Goal: Task Accomplishment & Management: Manage account settings

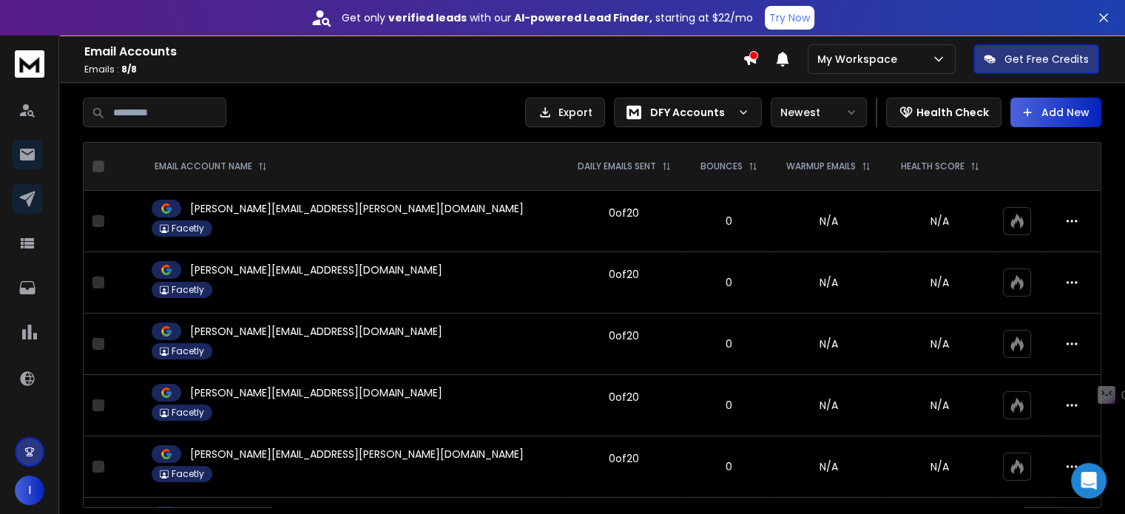
click at [20, 193] on icon at bounding box center [27, 199] width 18 height 18
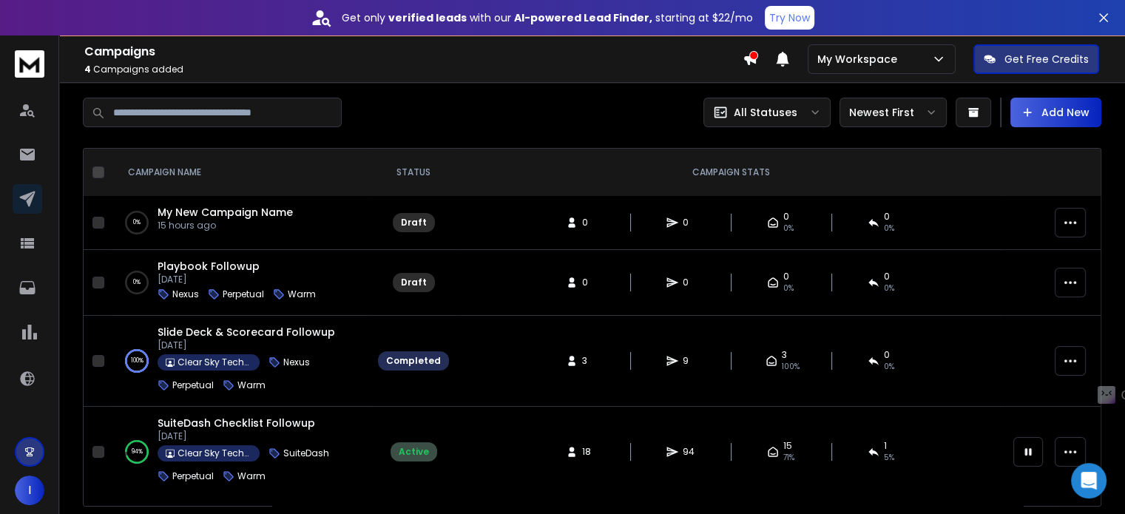
scroll to position [1, 0]
click at [581, 124] on div at bounding box center [337, 113] width 509 height 30
click at [233, 211] on span "My New Campaign Name" at bounding box center [224, 211] width 135 height 15
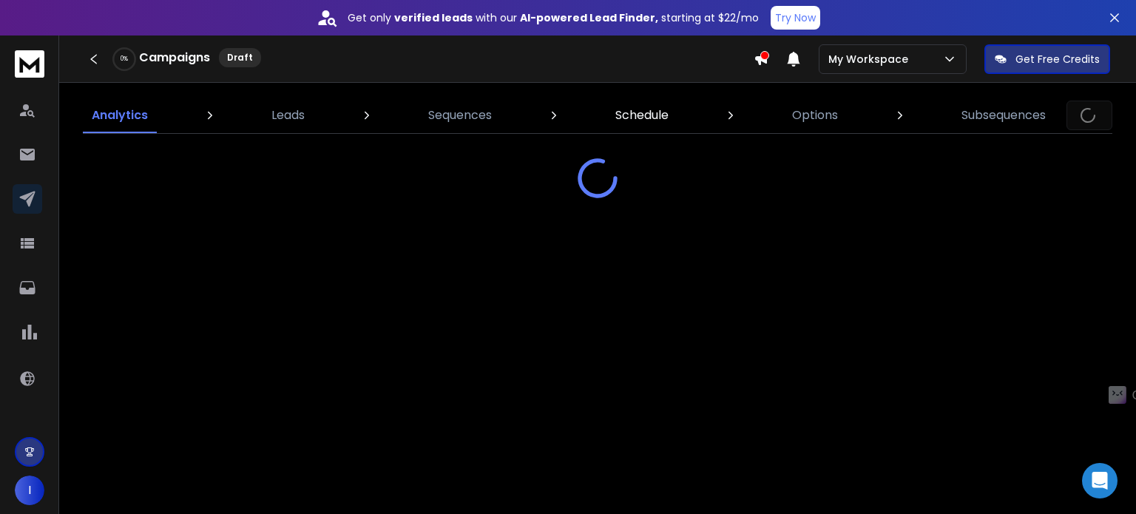
click at [647, 113] on p "Schedule" at bounding box center [641, 115] width 53 height 18
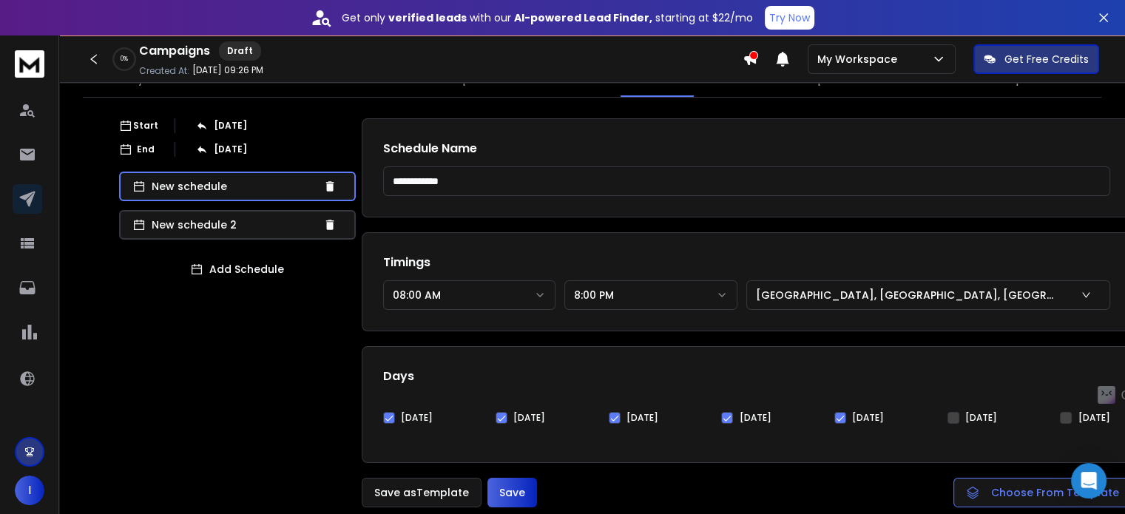
scroll to position [75, 0]
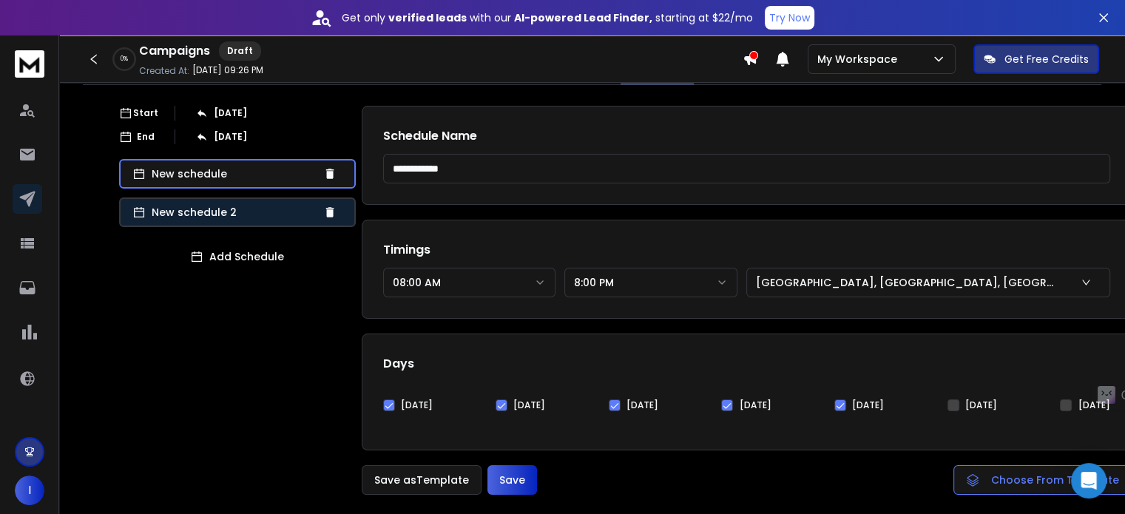
click at [226, 198] on div "New schedule 2" at bounding box center [237, 212] width 237 height 30
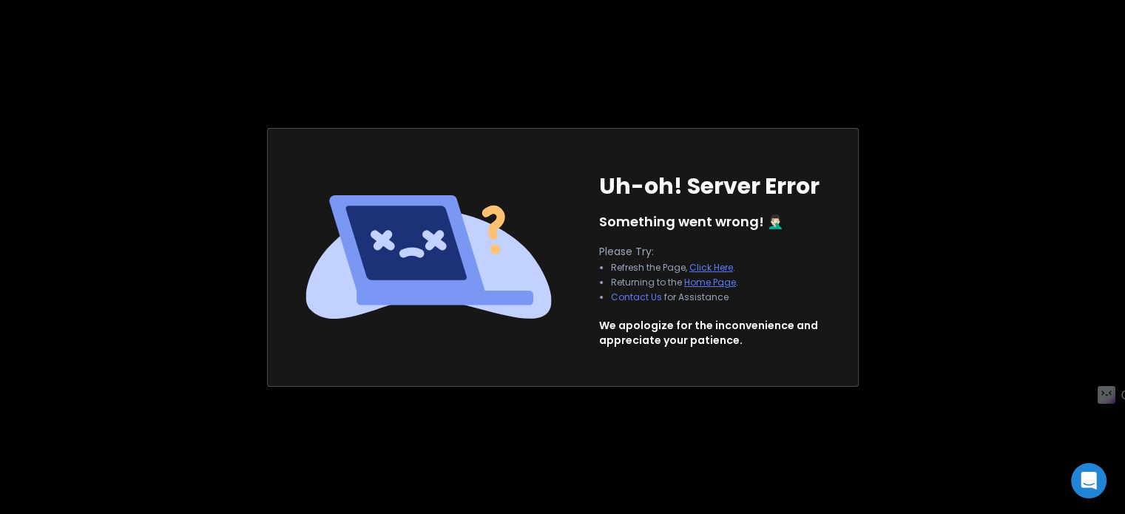
scroll to position [0, 0]
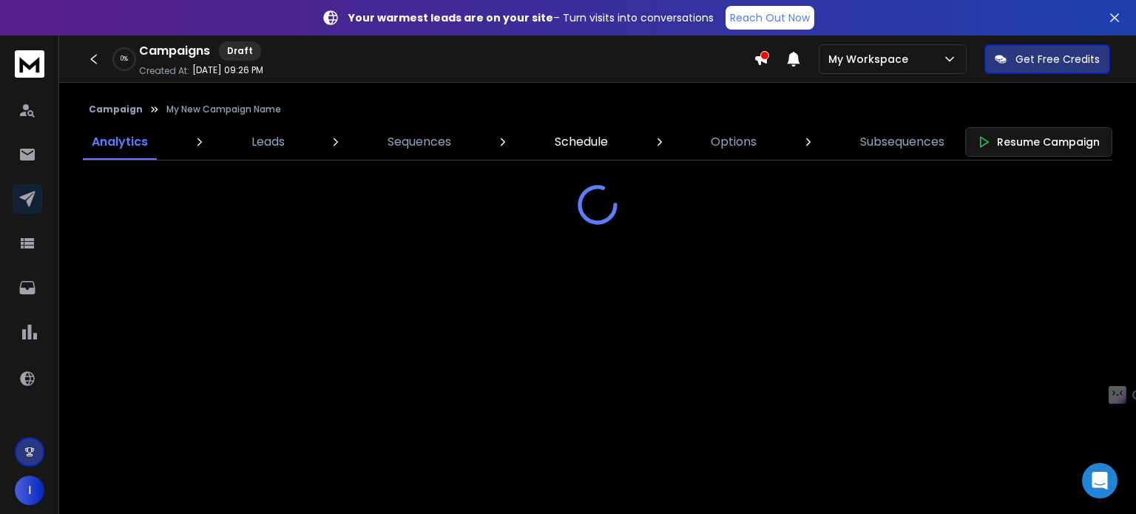
click at [601, 140] on p "Schedule" at bounding box center [581, 142] width 53 height 18
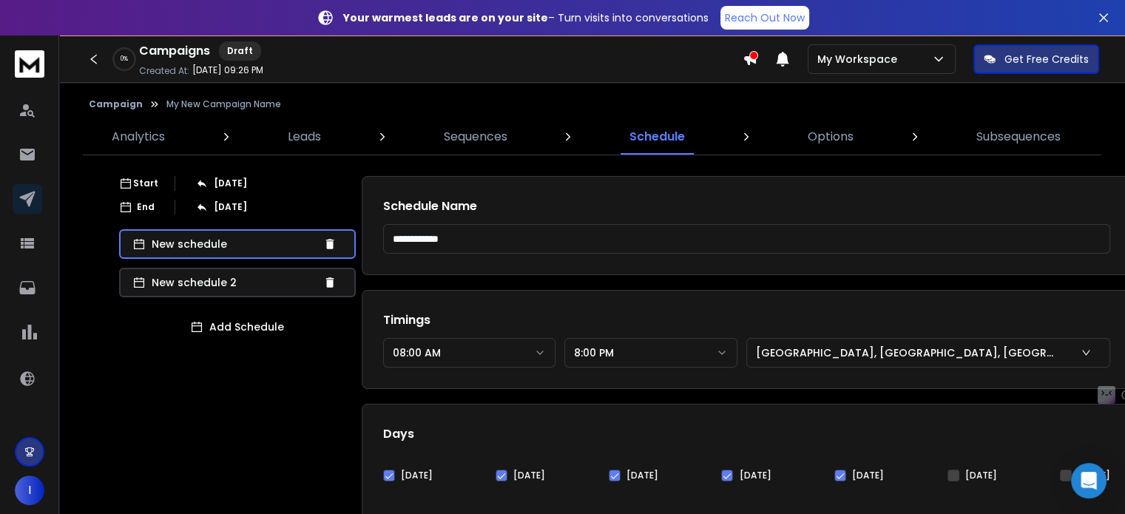
scroll to position [1, 0]
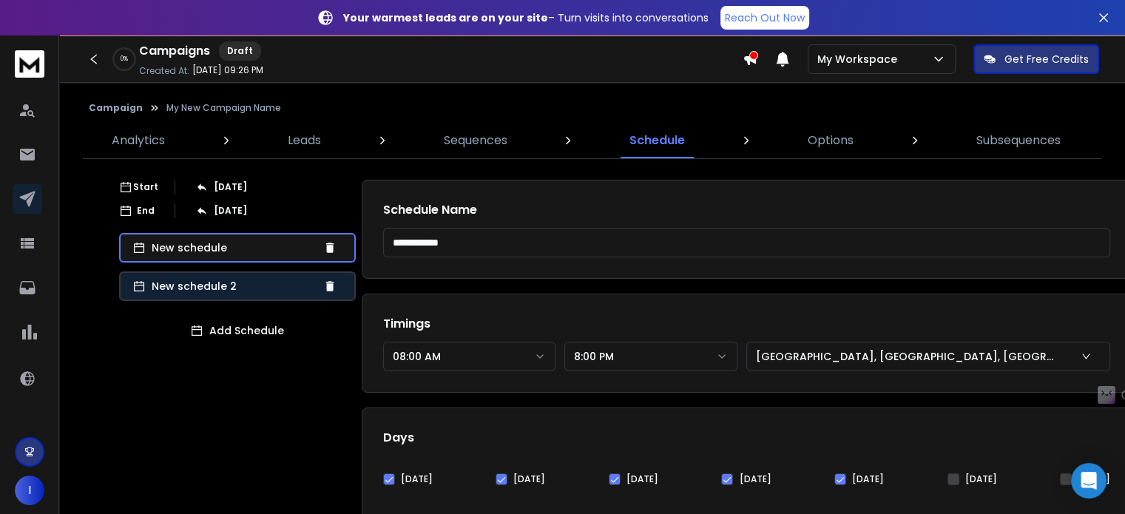
click at [235, 291] on p "New schedule 2" at bounding box center [235, 286] width 166 height 15
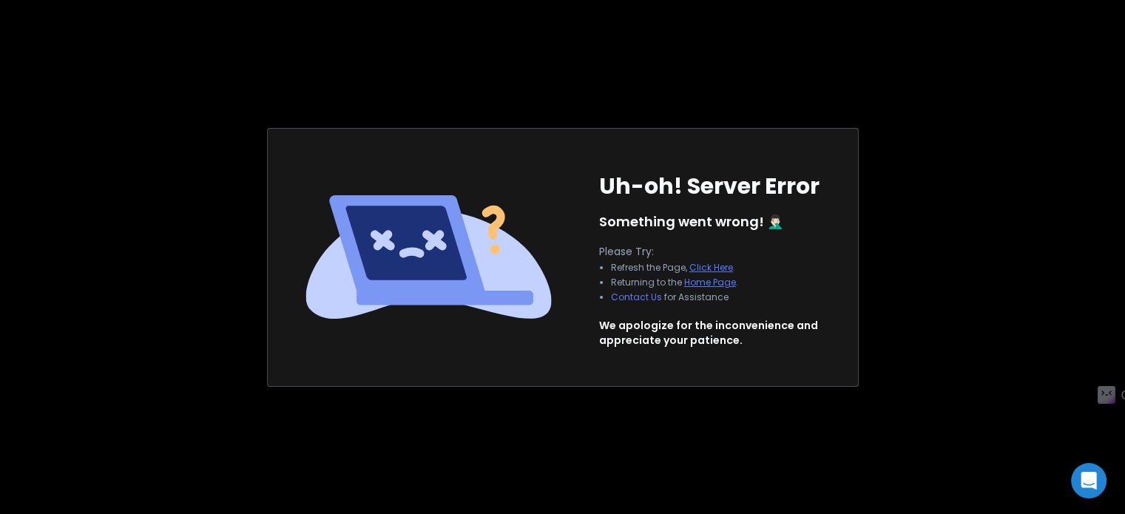
scroll to position [0, 0]
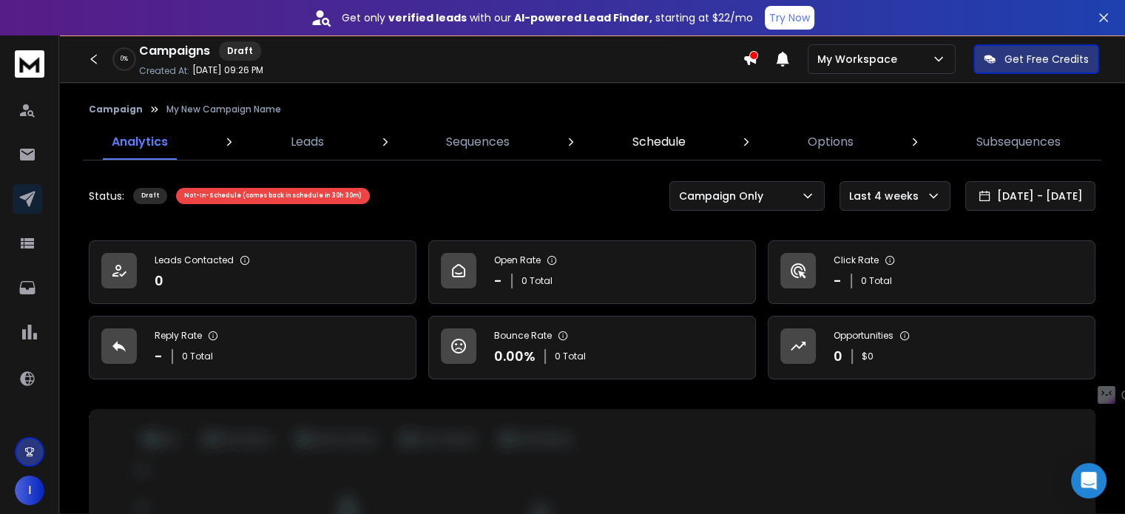
click at [638, 132] on link "Schedule" at bounding box center [658, 141] width 71 height 35
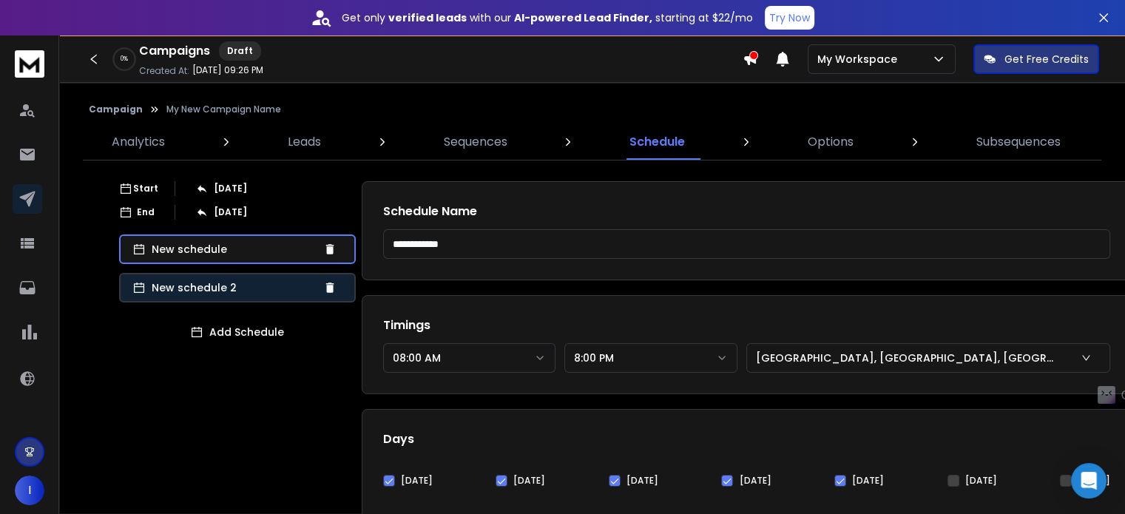
click at [237, 290] on p "New schedule 2" at bounding box center [235, 287] width 166 height 15
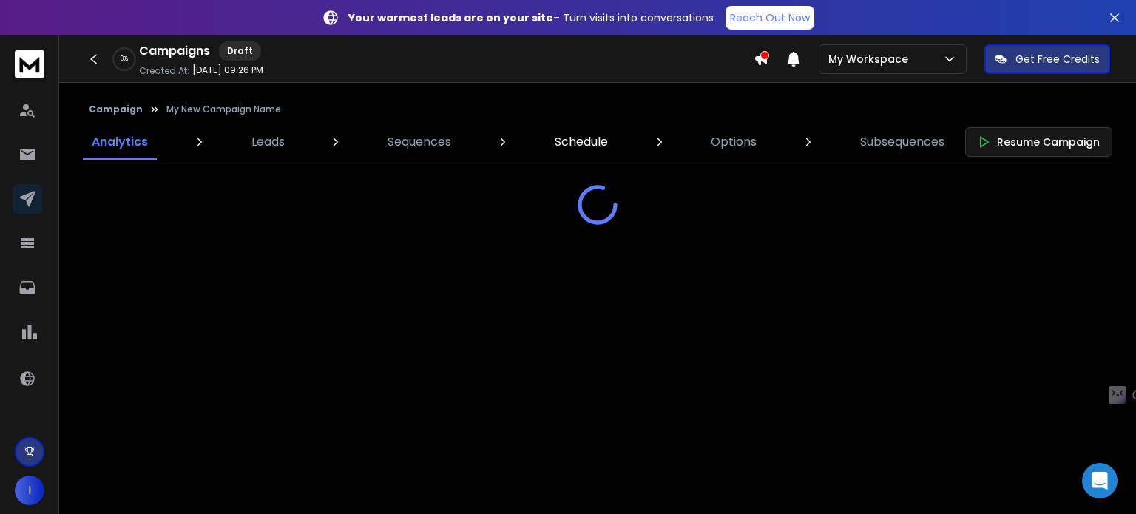
click at [568, 137] on div "Analytics Leads Sequences Schedule Options Subsequences" at bounding box center [518, 141] width 870 height 35
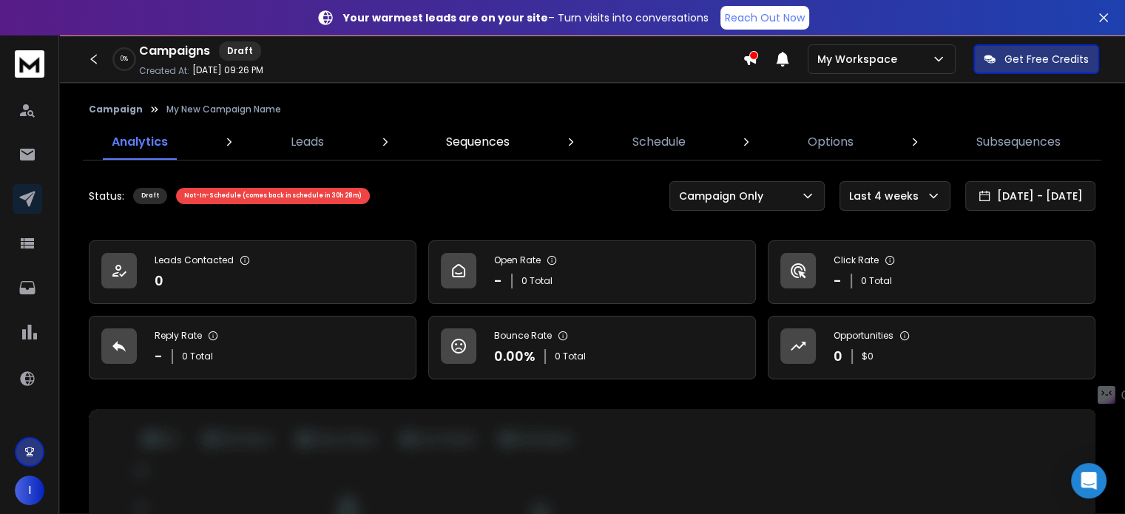
click at [515, 139] on link "Sequences" at bounding box center [477, 141] width 81 height 35
click at [641, 141] on p "Schedule" at bounding box center [658, 142] width 53 height 18
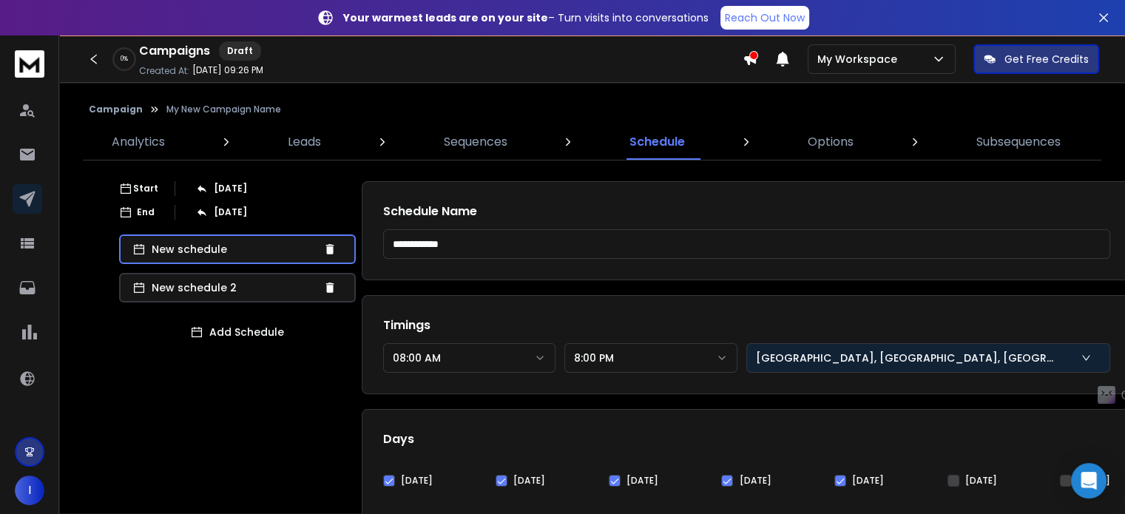
click at [866, 356] on p "Chennai, Kolkata, Mumbai, New Delhi (UTC+5:30)" at bounding box center [911, 357] width 310 height 15
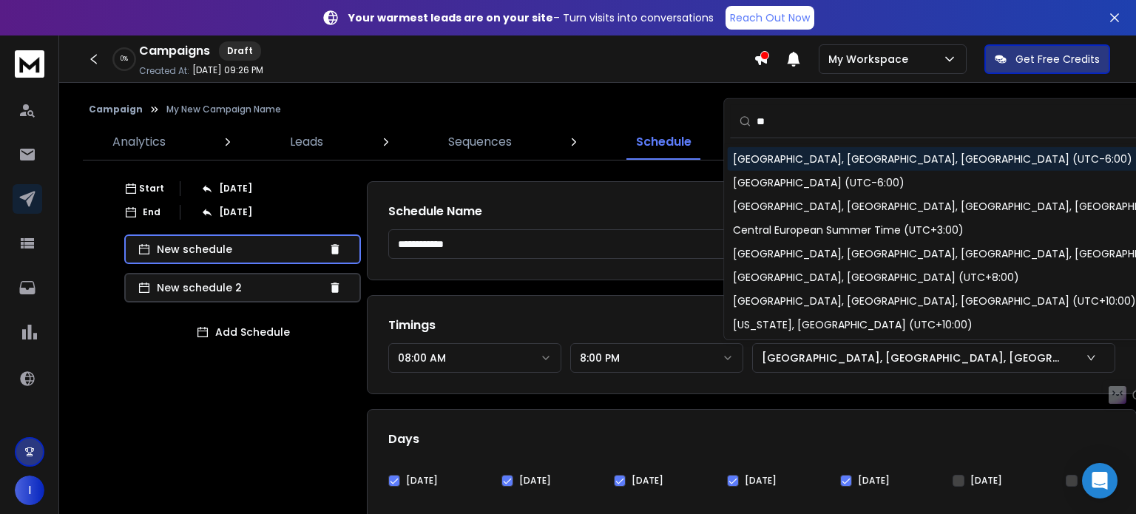
type input "*"
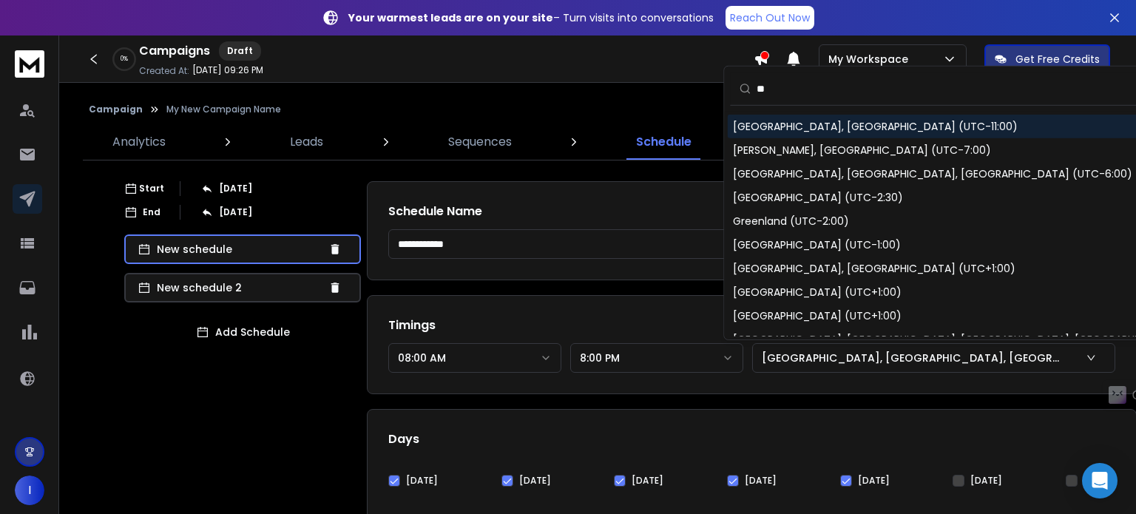
type input "*"
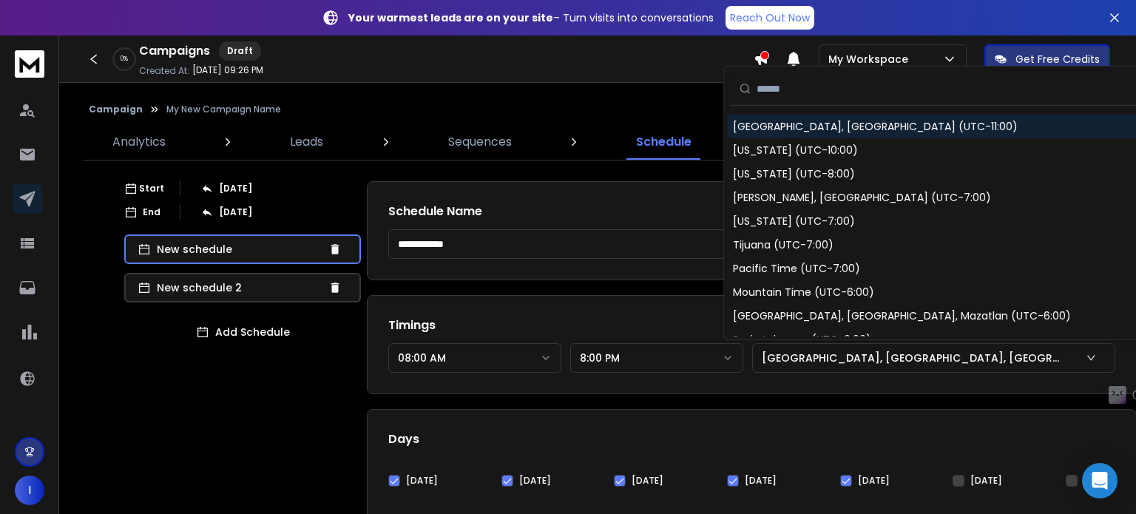
type input "*"
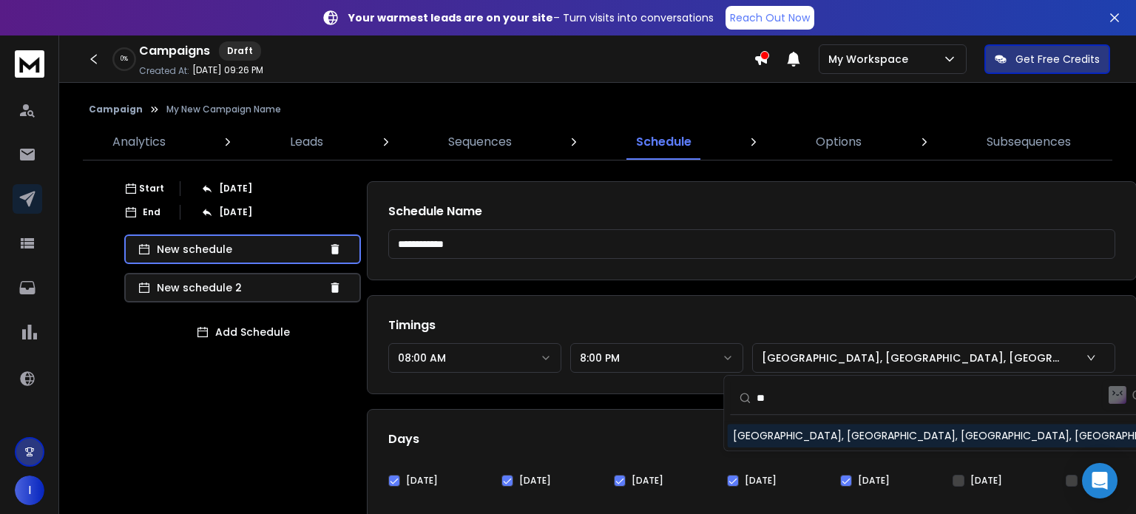
type input "*"
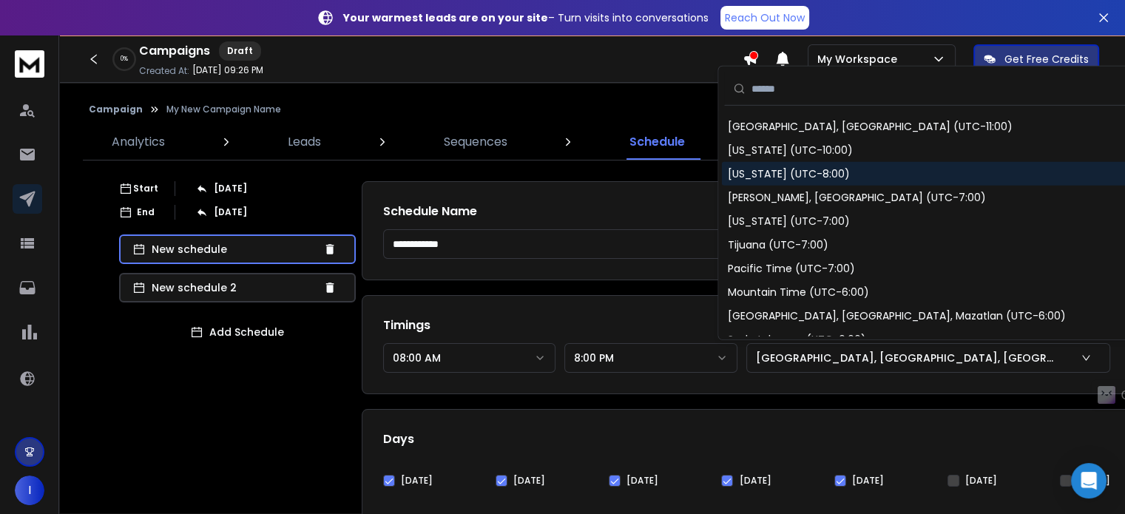
click at [680, 103] on div "Campaign My New Campaign Name" at bounding box center [592, 110] width 1018 height 24
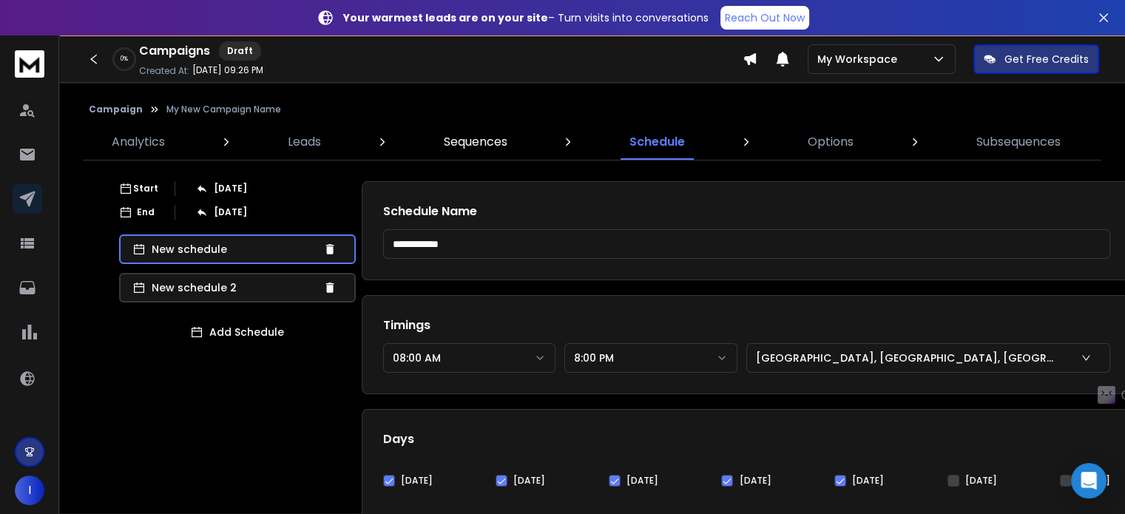
click at [484, 144] on p "Sequences" at bounding box center [476, 142] width 64 height 18
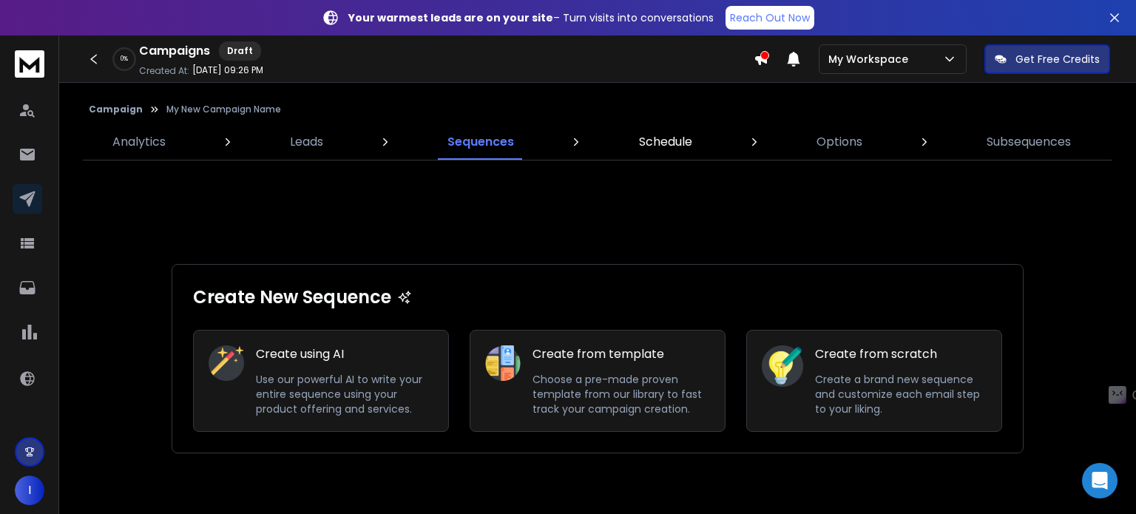
click at [665, 147] on p "Schedule" at bounding box center [665, 142] width 53 height 18
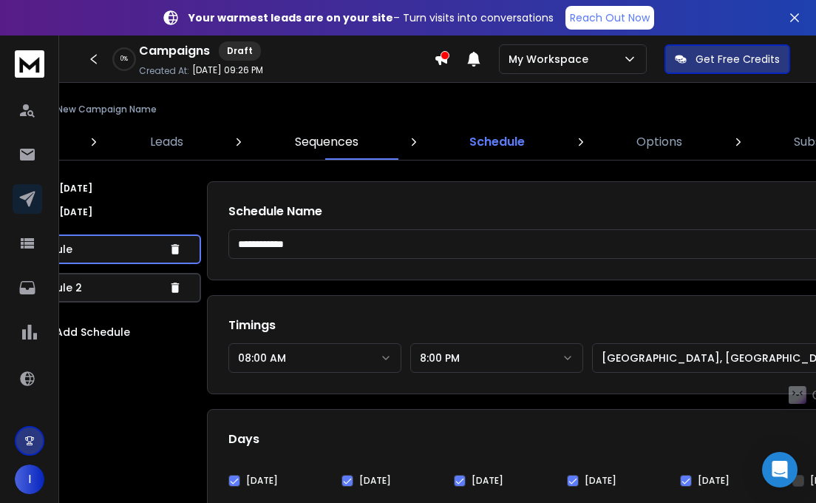
click at [367, 137] on link "Sequences" at bounding box center [326, 141] width 81 height 35
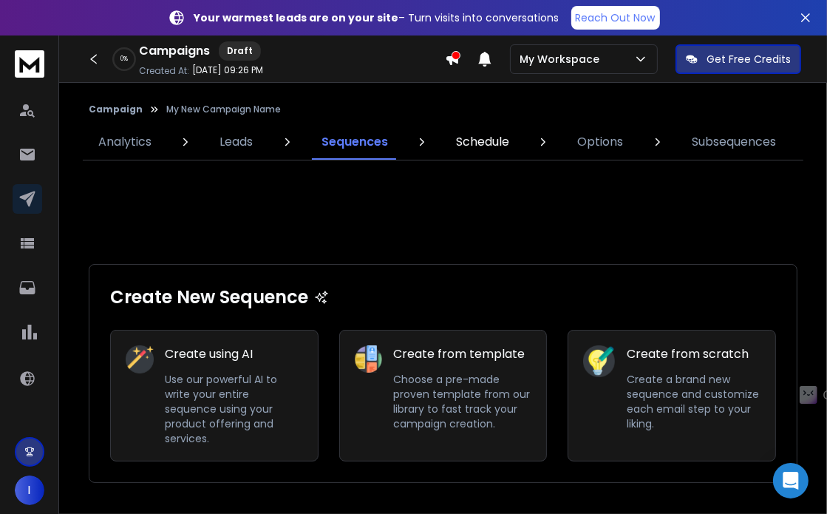
click at [465, 143] on p "Schedule" at bounding box center [482, 142] width 53 height 18
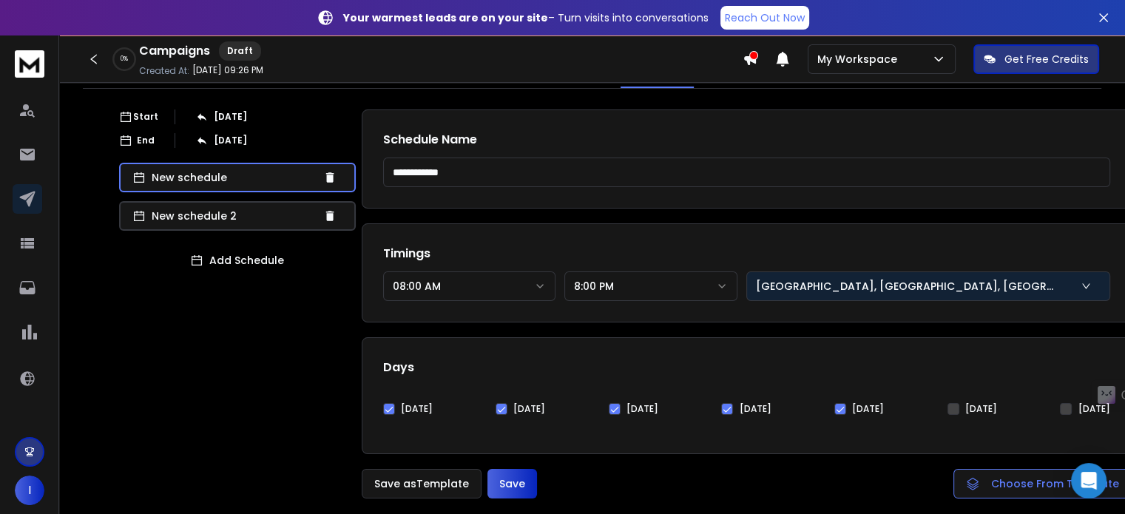
scroll to position [74, 0]
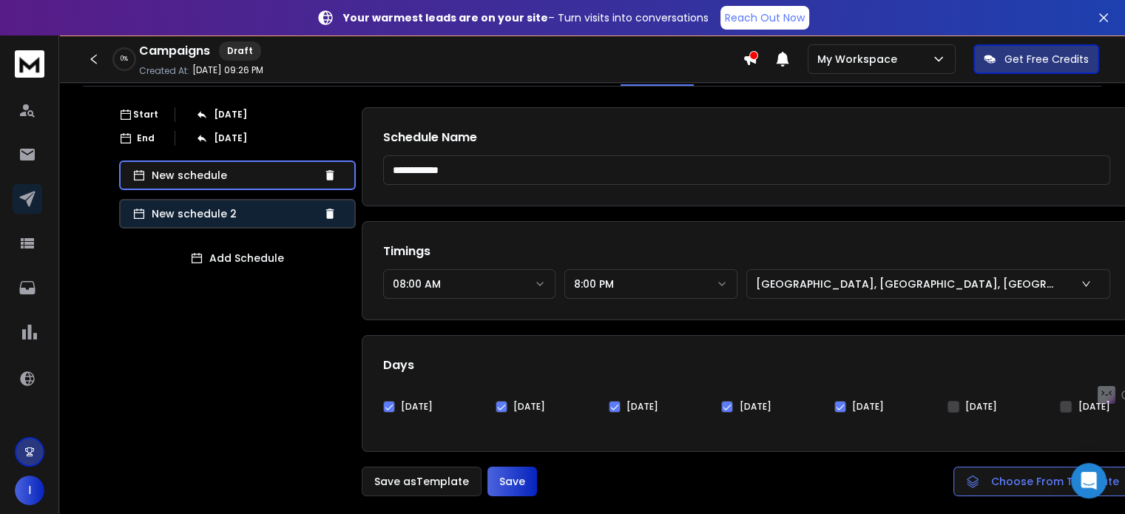
click at [186, 208] on p "New schedule 2" at bounding box center [235, 213] width 166 height 15
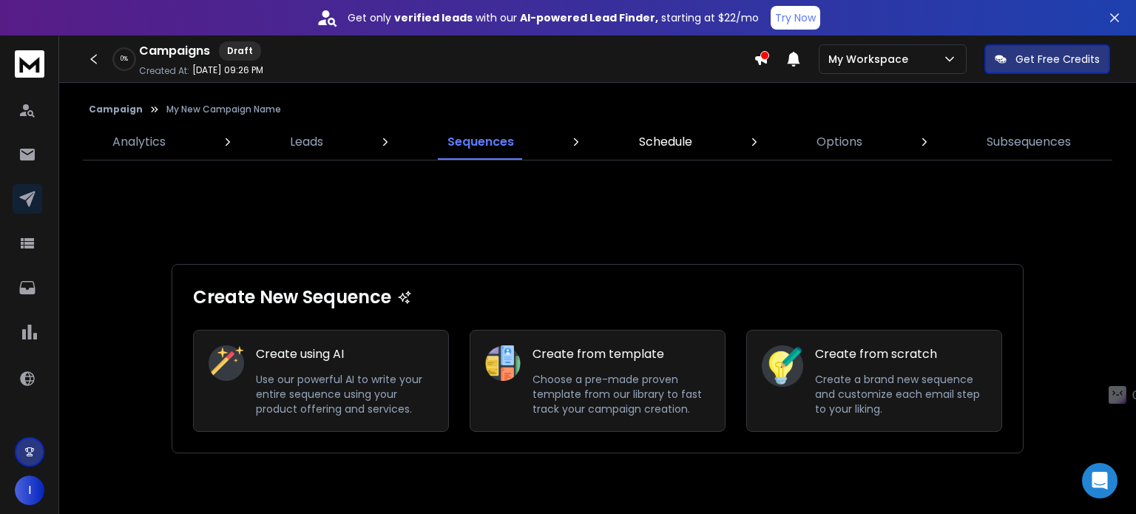
click at [642, 142] on p "Schedule" at bounding box center [665, 142] width 53 height 18
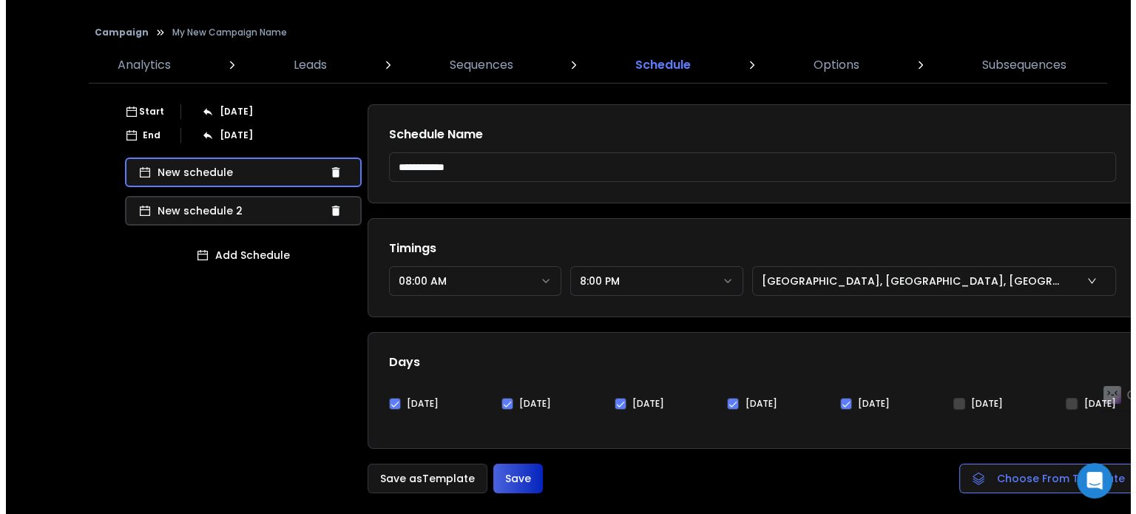
scroll to position [11, 0]
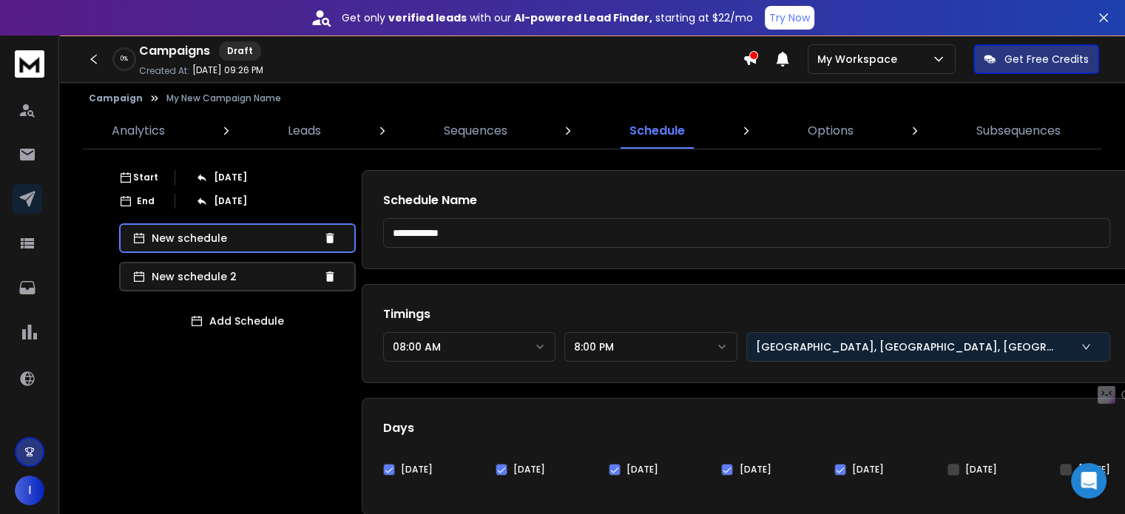
click at [805, 344] on p "Chennai, Kolkata, Mumbai, New Delhi (UTC+5:30)" at bounding box center [911, 346] width 310 height 15
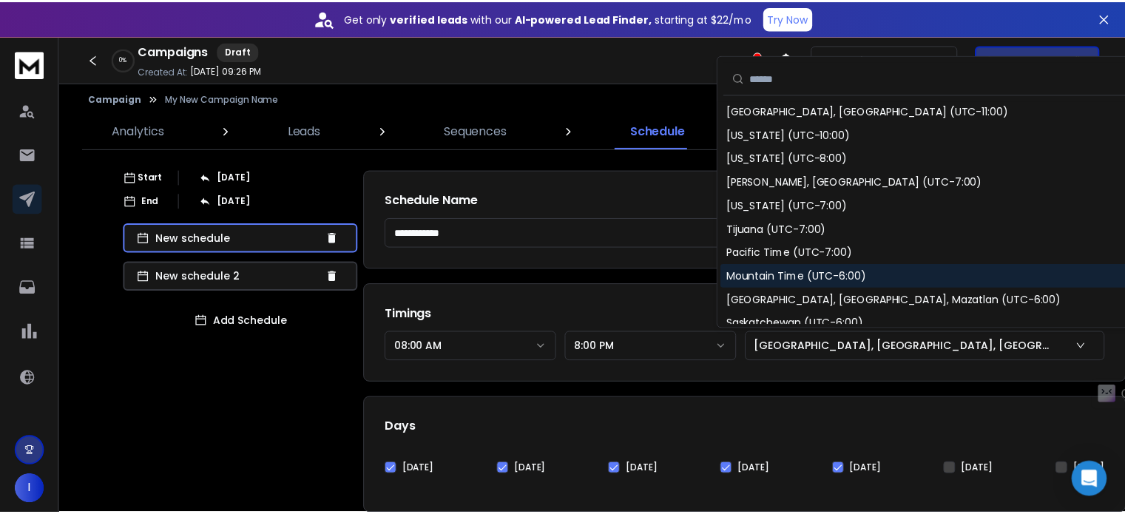
scroll to position [0, 0]
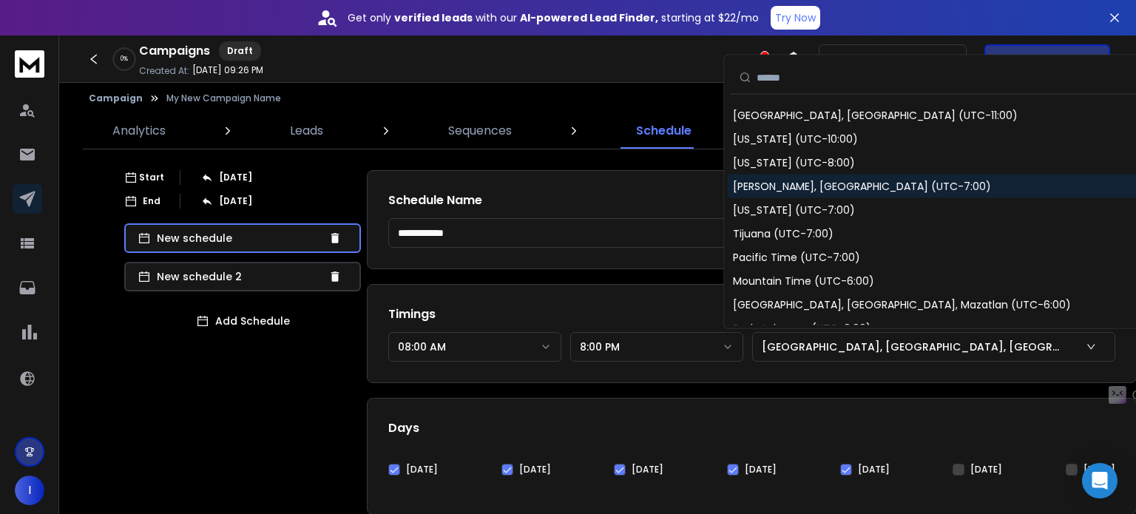
click at [214, 384] on div "**********" at bounding box center [630, 364] width 1012 height 389
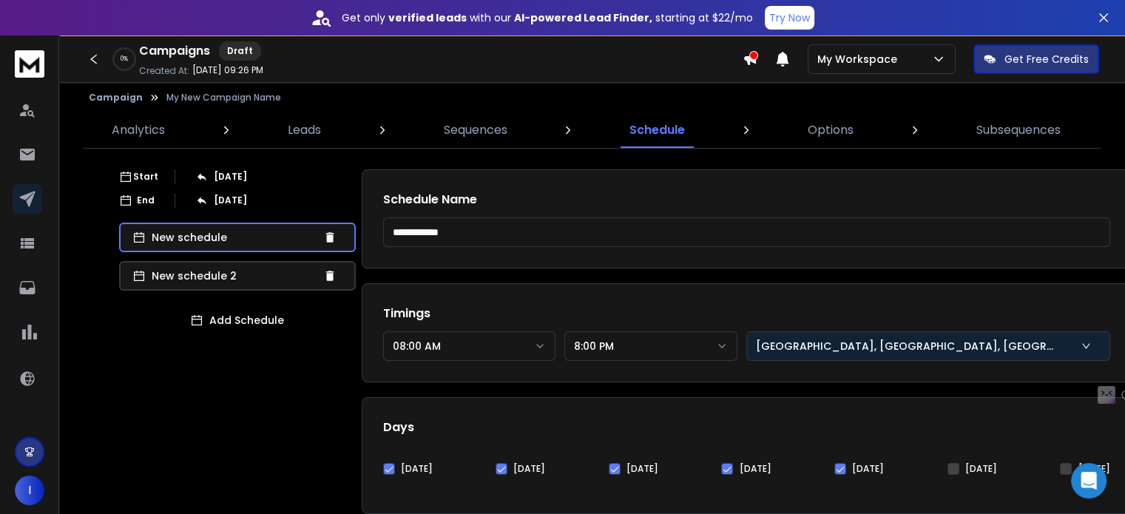
scroll to position [1, 0]
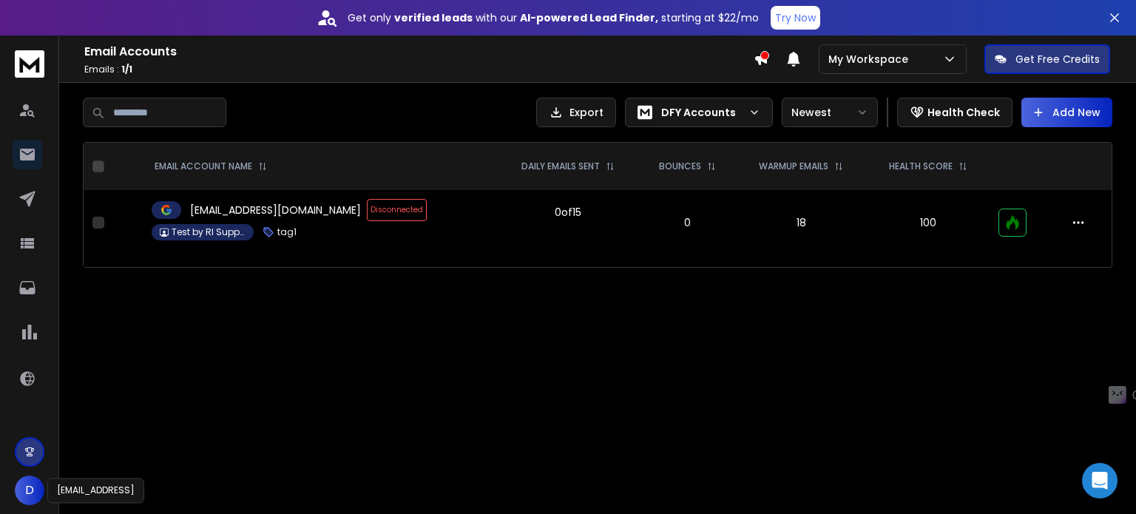
click at [43, 489] on span "D" at bounding box center [30, 490] width 30 height 30
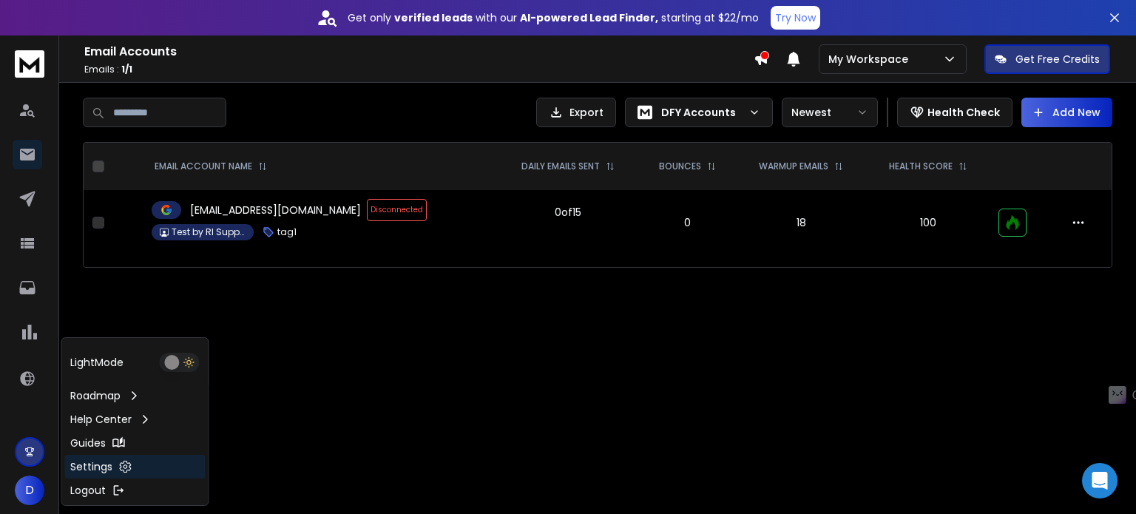
drag, startPoint x: 108, startPoint y: 467, endPoint x: 115, endPoint y: 462, distance: 8.6
click at [108, 467] on p "Settings" at bounding box center [91, 466] width 42 height 15
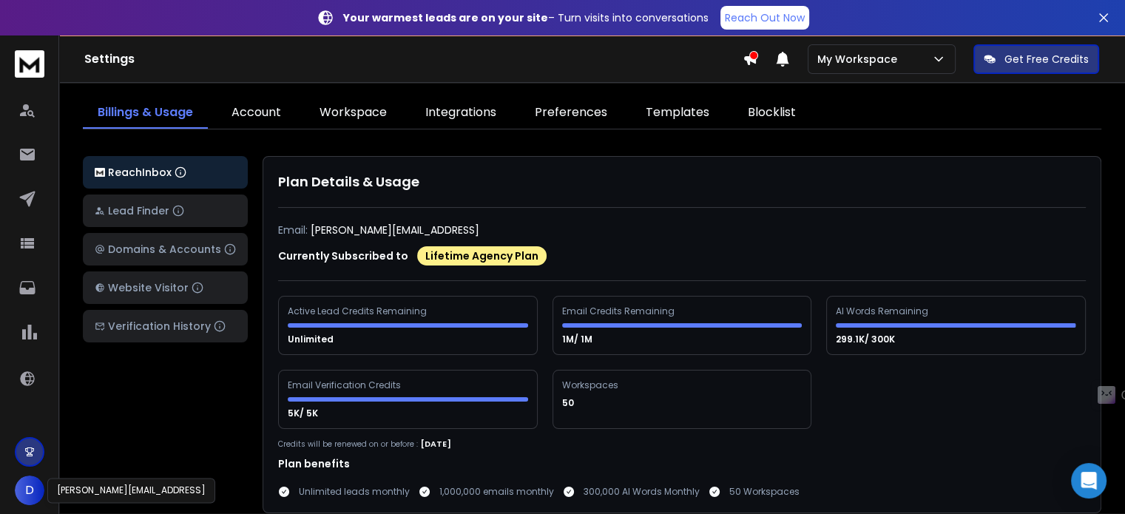
click at [35, 495] on span "D" at bounding box center [30, 490] width 30 height 30
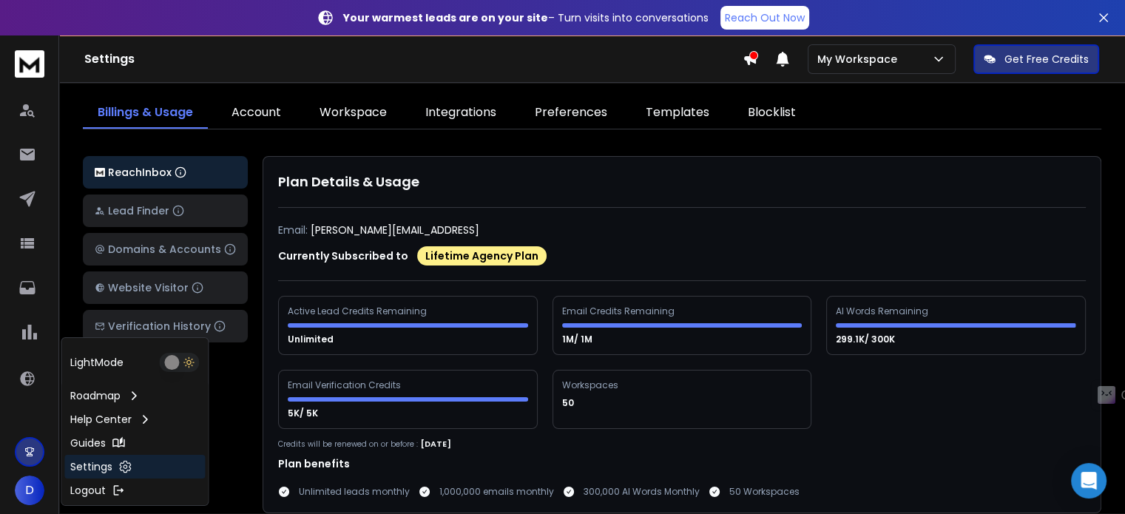
click at [124, 461] on icon at bounding box center [125, 466] width 11 height 11
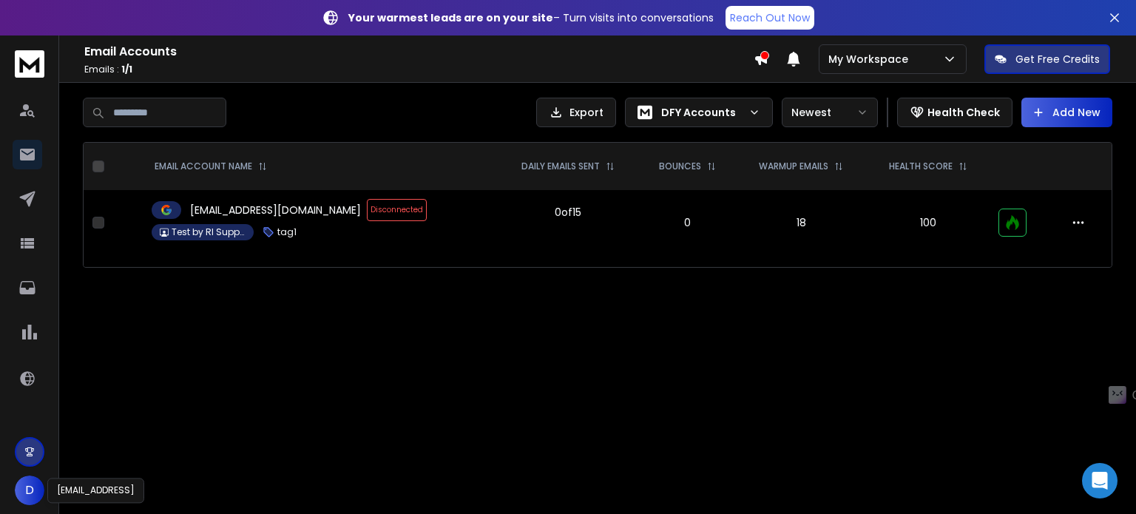
click at [42, 483] on span "D" at bounding box center [30, 490] width 30 height 30
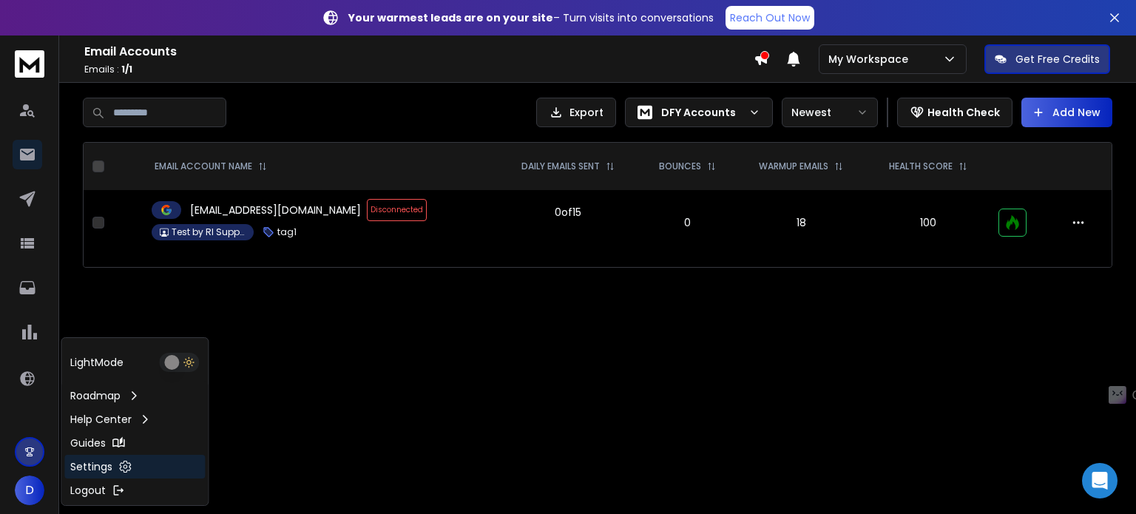
click at [552, 397] on div "Your warmest leads are on your site – Turn visits into conversations Reach Out …" at bounding box center [568, 257] width 1136 height 514
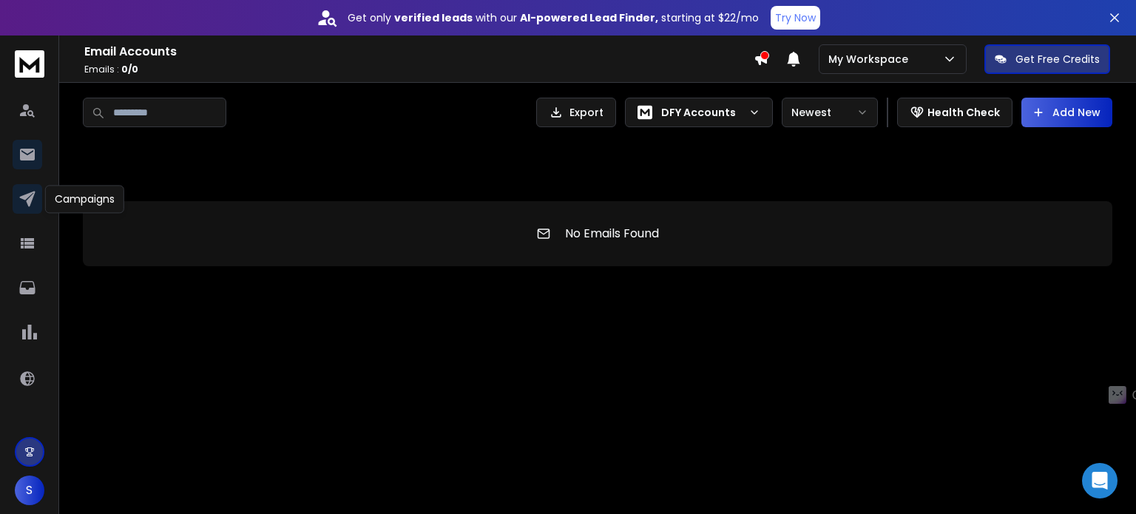
click at [21, 197] on icon at bounding box center [27, 199] width 16 height 16
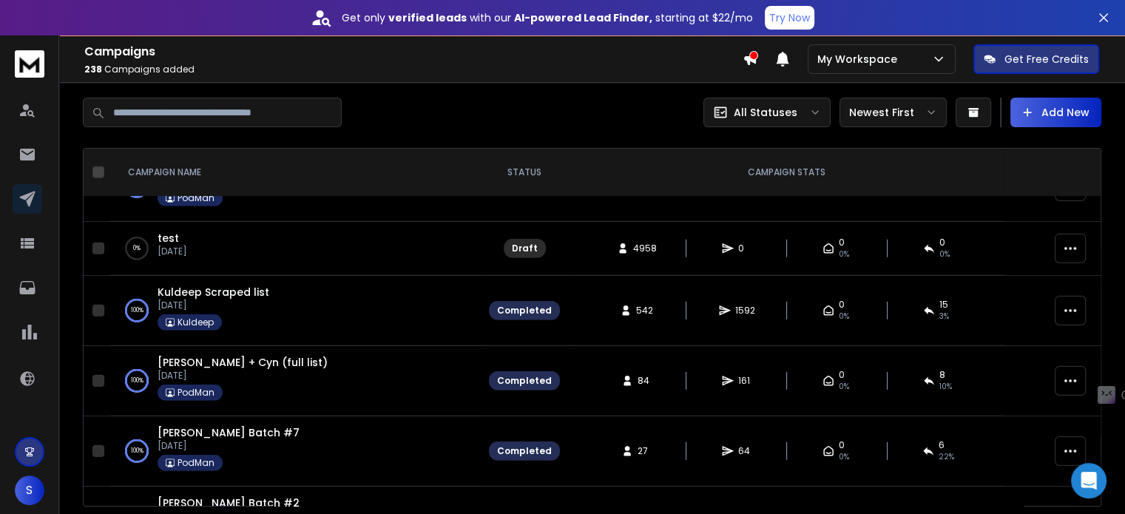
scroll to position [4486, 0]
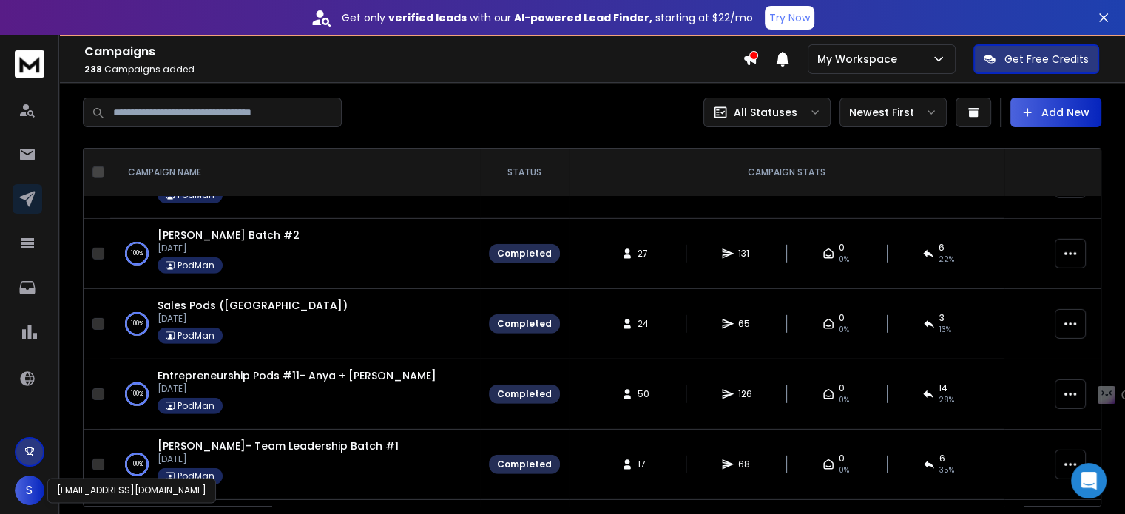
click at [27, 489] on span "S" at bounding box center [30, 490] width 30 height 30
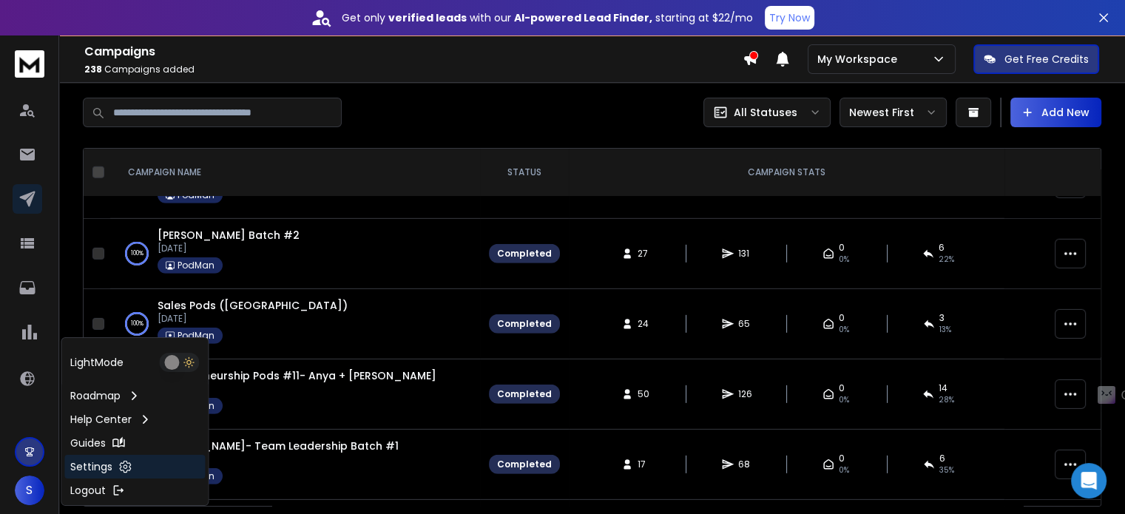
click at [102, 458] on div "Settings" at bounding box center [134, 467] width 140 height 24
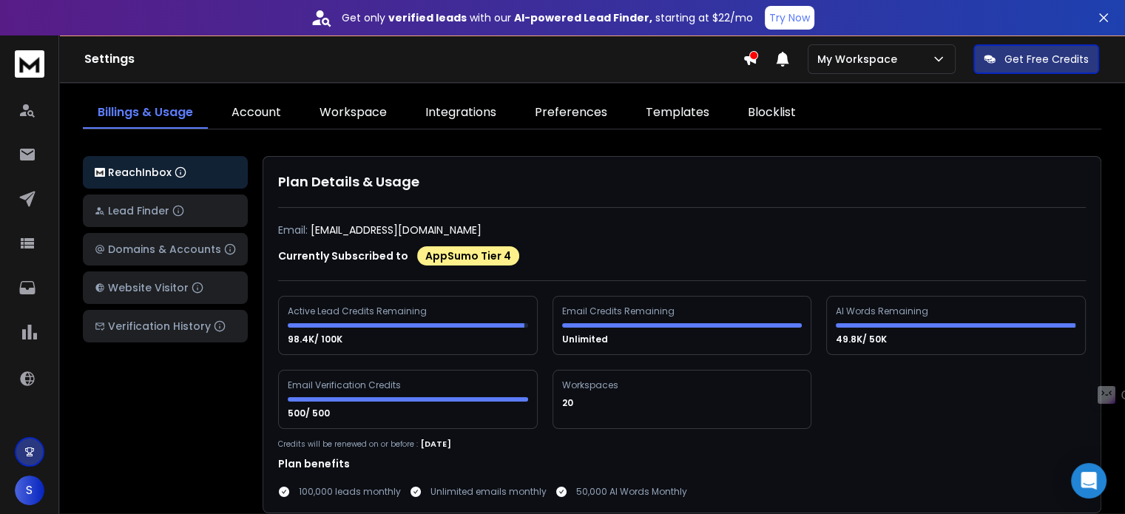
click at [466, 112] on link "Integrations" at bounding box center [460, 113] width 101 height 31
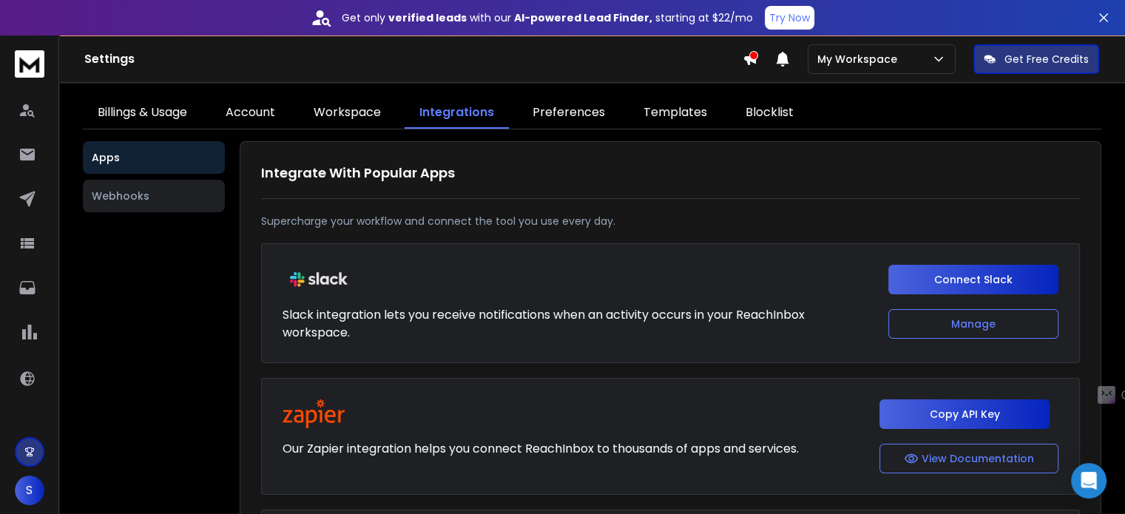
click at [361, 119] on link "Workspace" at bounding box center [347, 113] width 97 height 31
